Goal: Communication & Community: Answer question/provide support

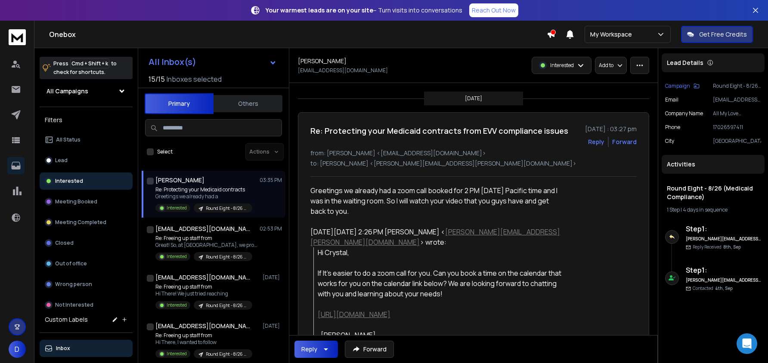
scroll to position [71, 0]
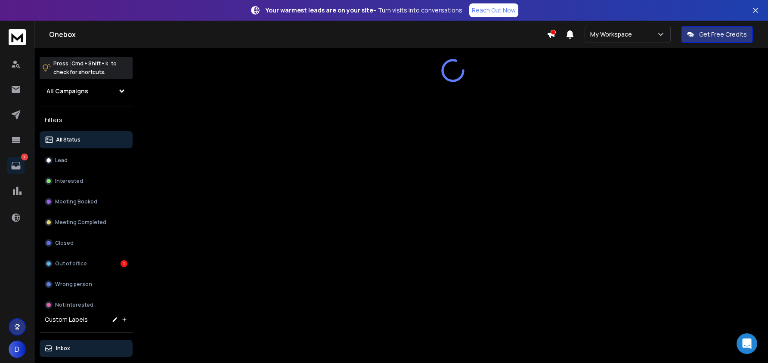
drag, startPoint x: 93, startPoint y: 258, endPoint x: 91, endPoint y: 254, distance: 5.0
click at [93, 258] on button "Out of office 1" at bounding box center [86, 263] width 93 height 17
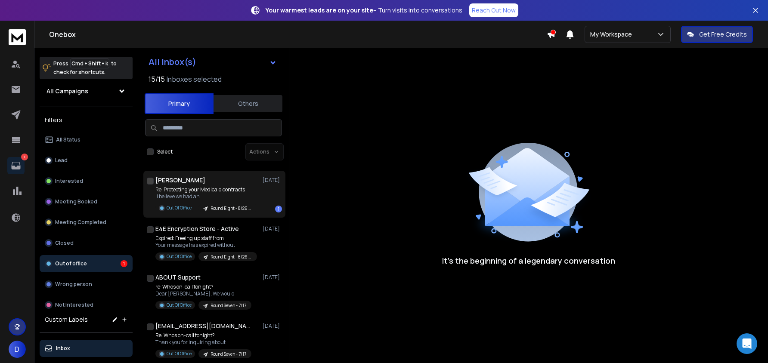
click at [237, 196] on p "II believe we had an" at bounding box center [206, 196] width 102 height 7
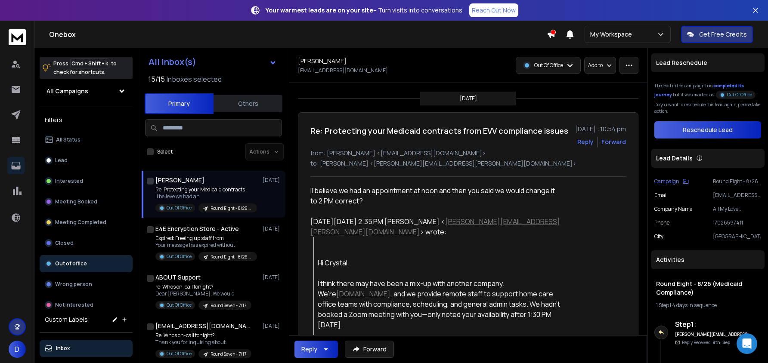
click at [327, 348] on icon "button" at bounding box center [326, 349] width 10 height 10
click at [331, 315] on div "Reply" at bounding box center [315, 310] width 45 height 17
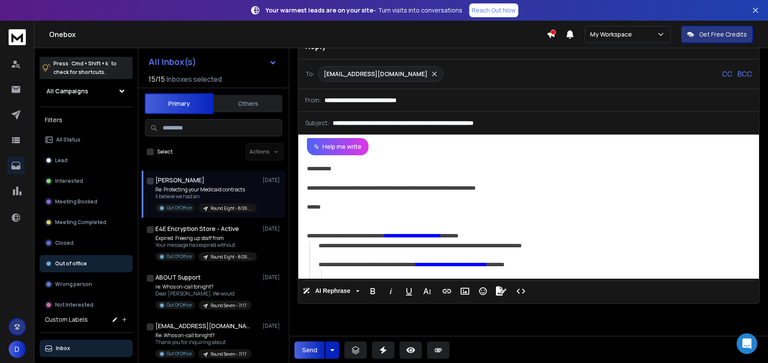
drag, startPoint x: 421, startPoint y: 188, endPoint x: 432, endPoint y: 187, distance: 11.2
click at [421, 188] on div "**********" at bounding box center [527, 187] width 441 height 9
click at [298, 347] on button "Send" at bounding box center [309, 350] width 30 height 17
